Goal: Task Accomplishment & Management: Manage account settings

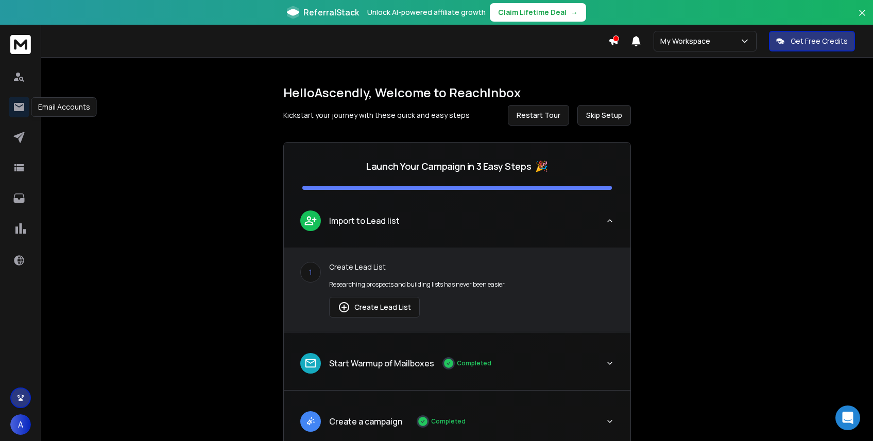
click at [17, 113] on link at bounding box center [19, 107] width 21 height 21
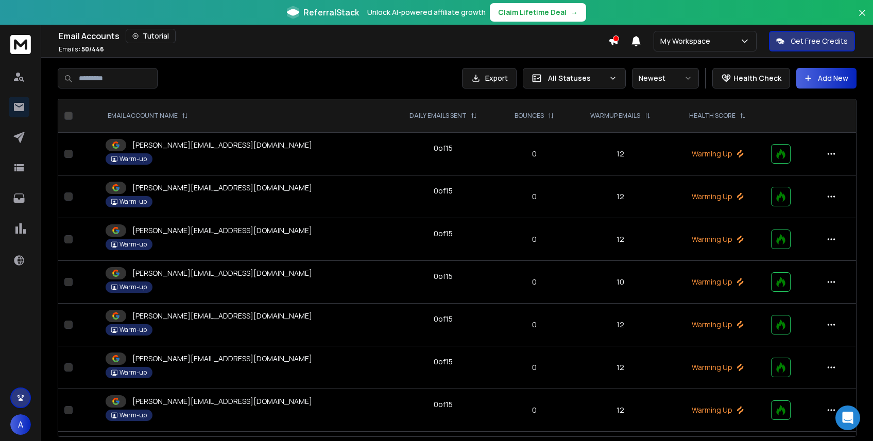
click at [583, 171] on td "12" at bounding box center [619, 154] width 99 height 43
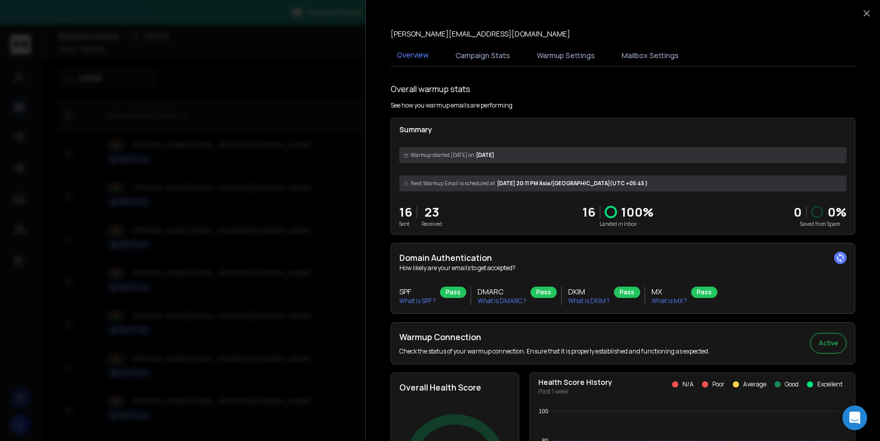
click at [557, 51] on button "Warmup Settings" at bounding box center [566, 55] width 71 height 23
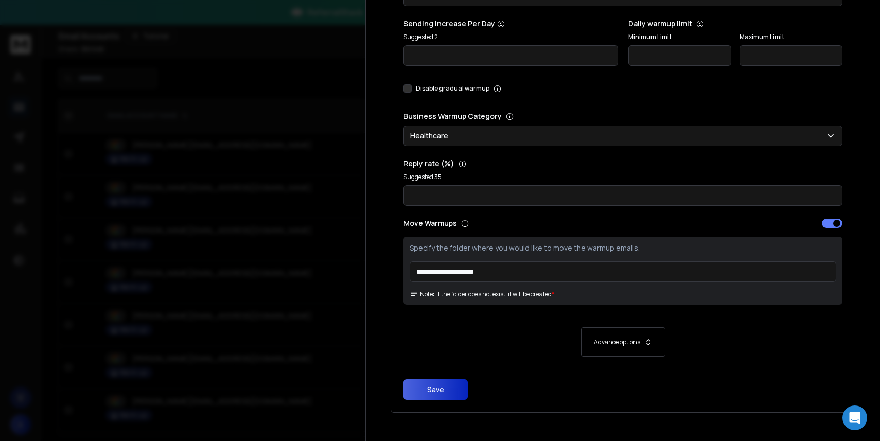
scroll to position [197, 0]
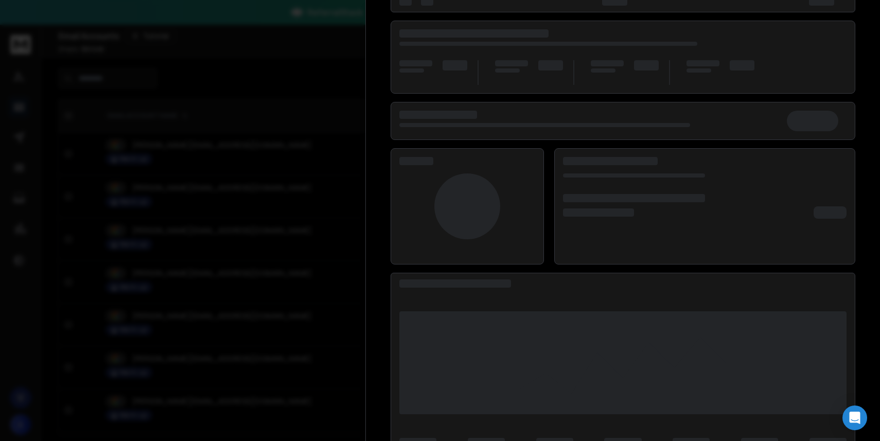
click at [231, 233] on div at bounding box center [440, 220] width 880 height 441
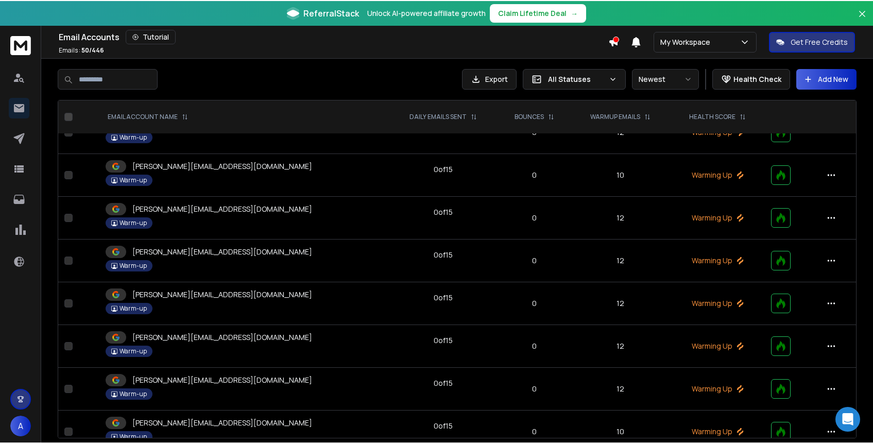
scroll to position [0, 0]
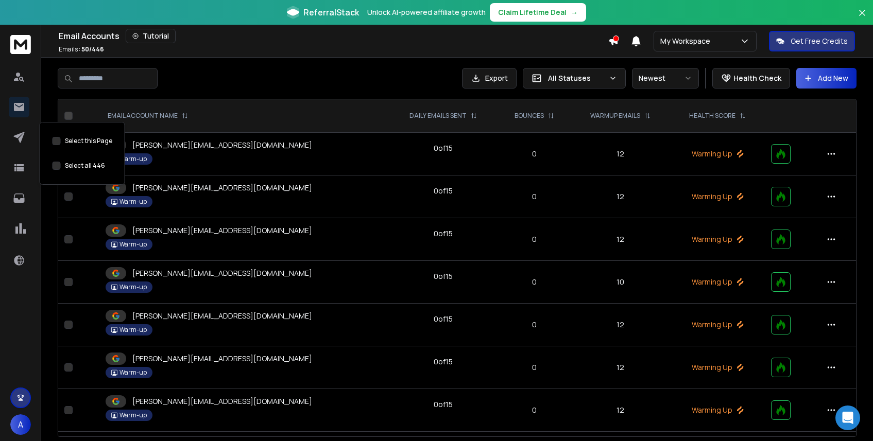
click at [67, 172] on div "Select all 446" at bounding box center [83, 165] width 60 height 21
click at [67, 166] on label "Select all 446" at bounding box center [85, 166] width 40 height 8
click at [56, 166] on button "Select this Page" at bounding box center [57, 166] width 8 height 8
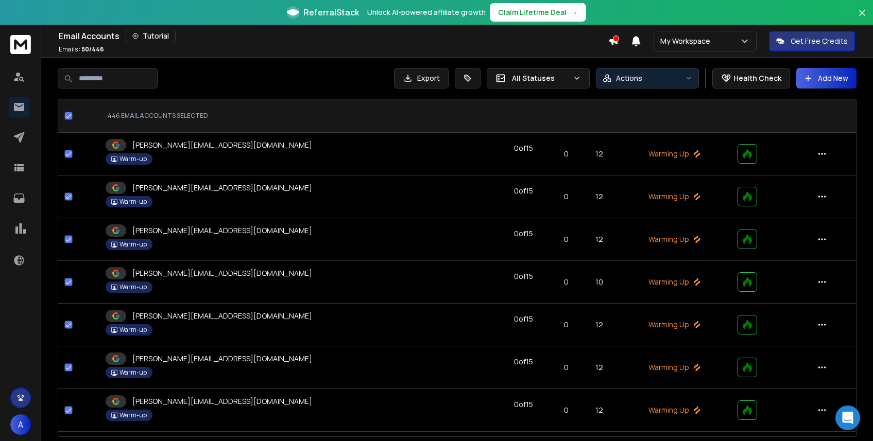
click at [653, 76] on div "Actions" at bounding box center [641, 78] width 78 height 10
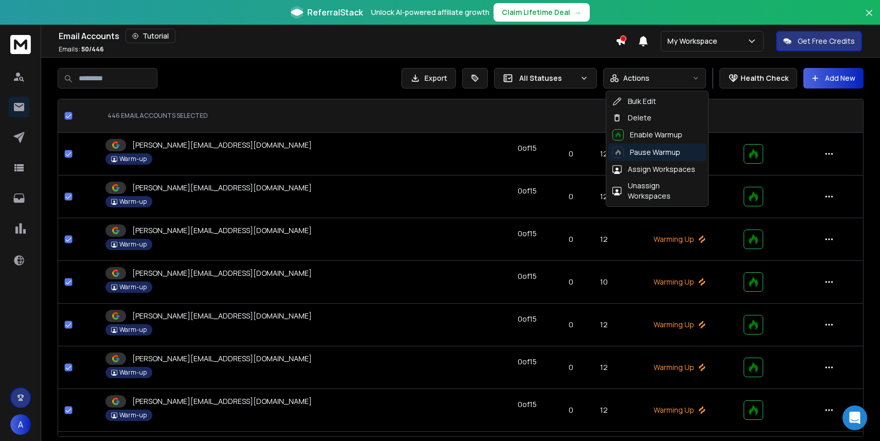
click at [641, 149] on div "Pause Warmup" at bounding box center [647, 152] width 68 height 11
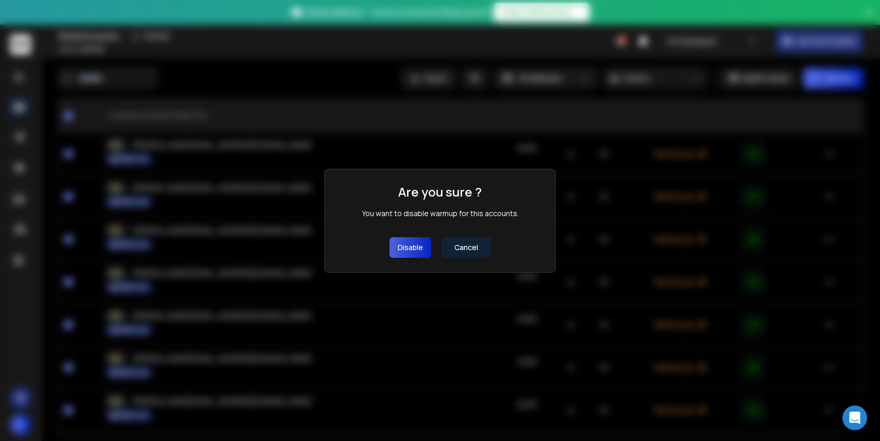
click at [390, 251] on button "Disable" at bounding box center [411, 247] width 42 height 21
